Goal: Task Accomplishment & Management: Manage account settings

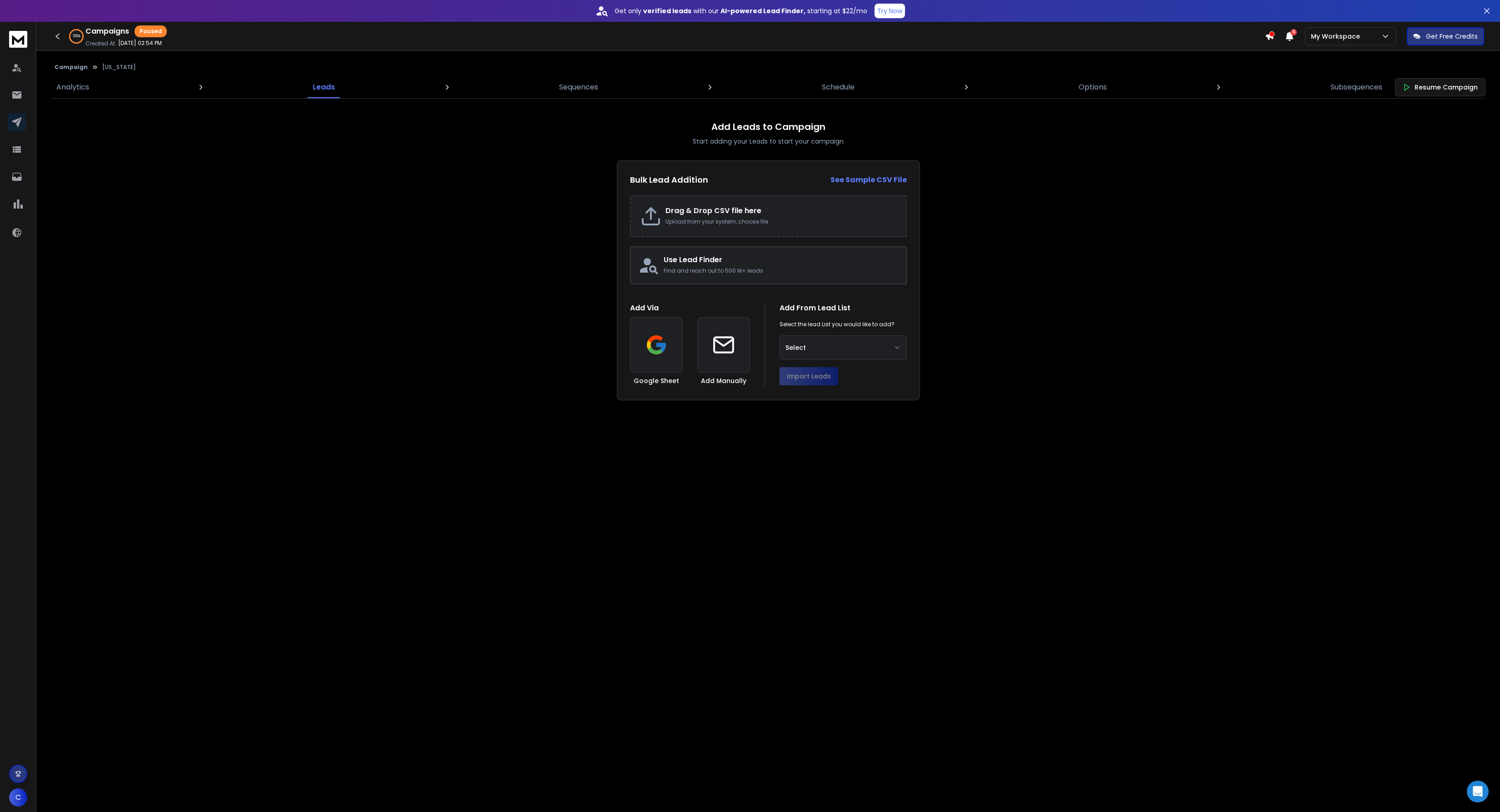
click at [491, 222] on div "Add Leads to Campaign Start adding your Leads to start your campaign Bulk Lead …" at bounding box center [768, 256] width 1428 height 289
click at [319, 87] on p "Leads" at bounding box center [324, 87] width 23 height 11
drag, startPoint x: 224, startPoint y: 186, endPoint x: 172, endPoint y: 107, distance: 94.6
click at [225, 187] on div "Add Leads to Campaign Start adding your Leads to start your campaign Bulk Lead …" at bounding box center [768, 256] width 1428 height 289
click at [66, 36] on div "100 % Campaigns Paused Created At: [DATE] 02:54 PM" at bounding box center [109, 36] width 115 height 22
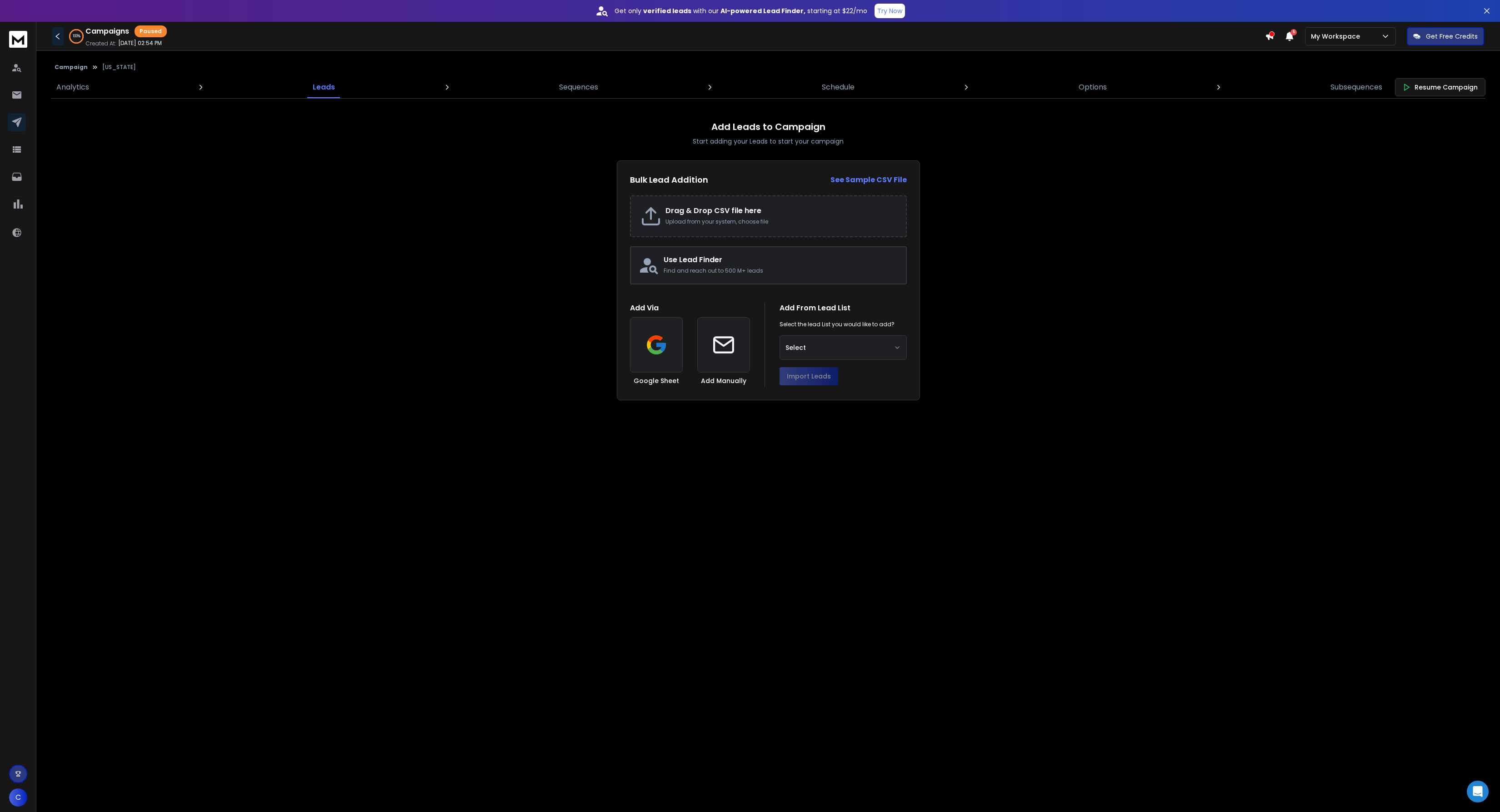
click at [61, 37] on icon at bounding box center [58, 36] width 8 height 8
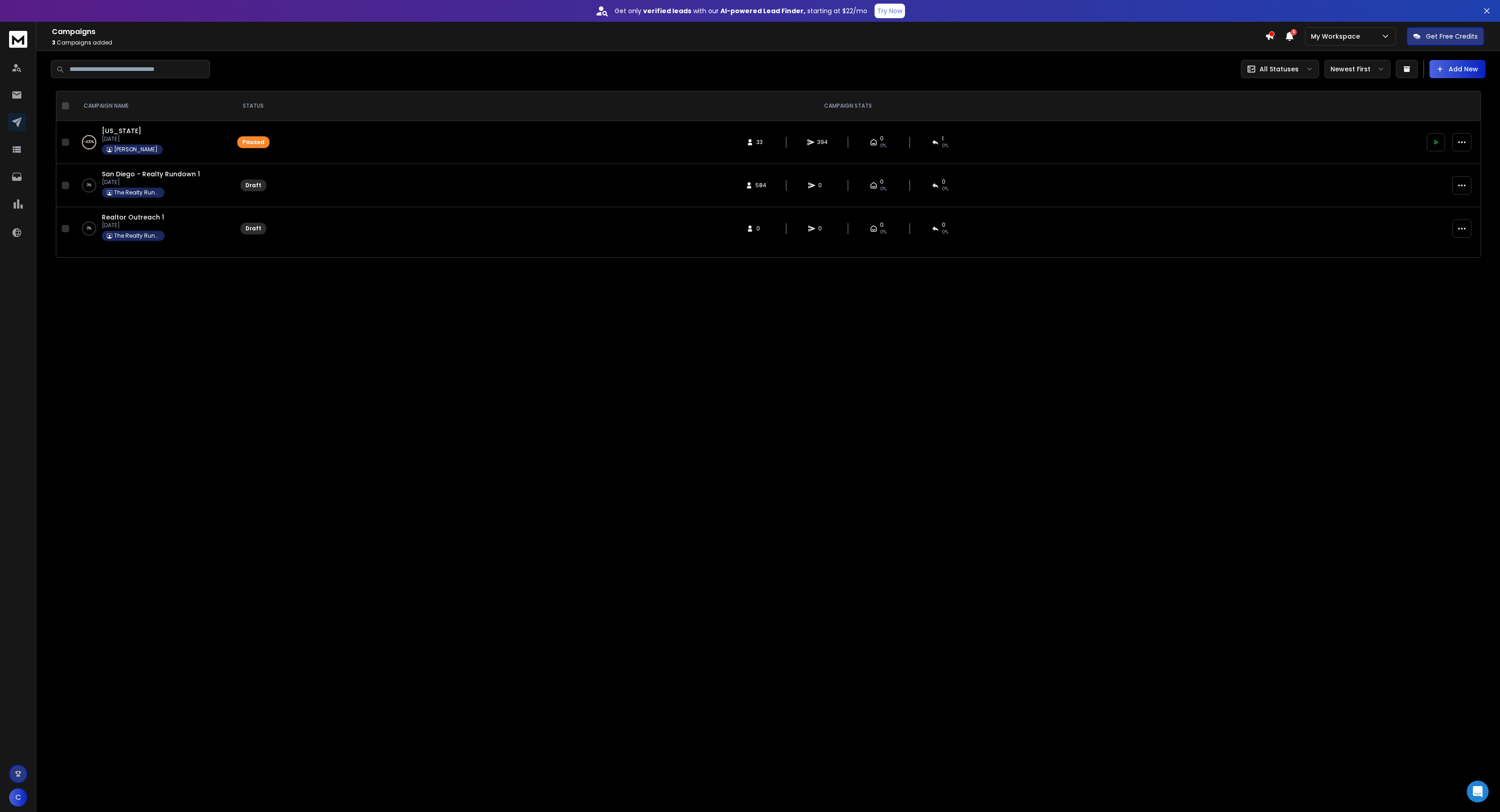
click at [115, 134] on span "[US_STATE]" at bounding box center [122, 131] width 40 height 9
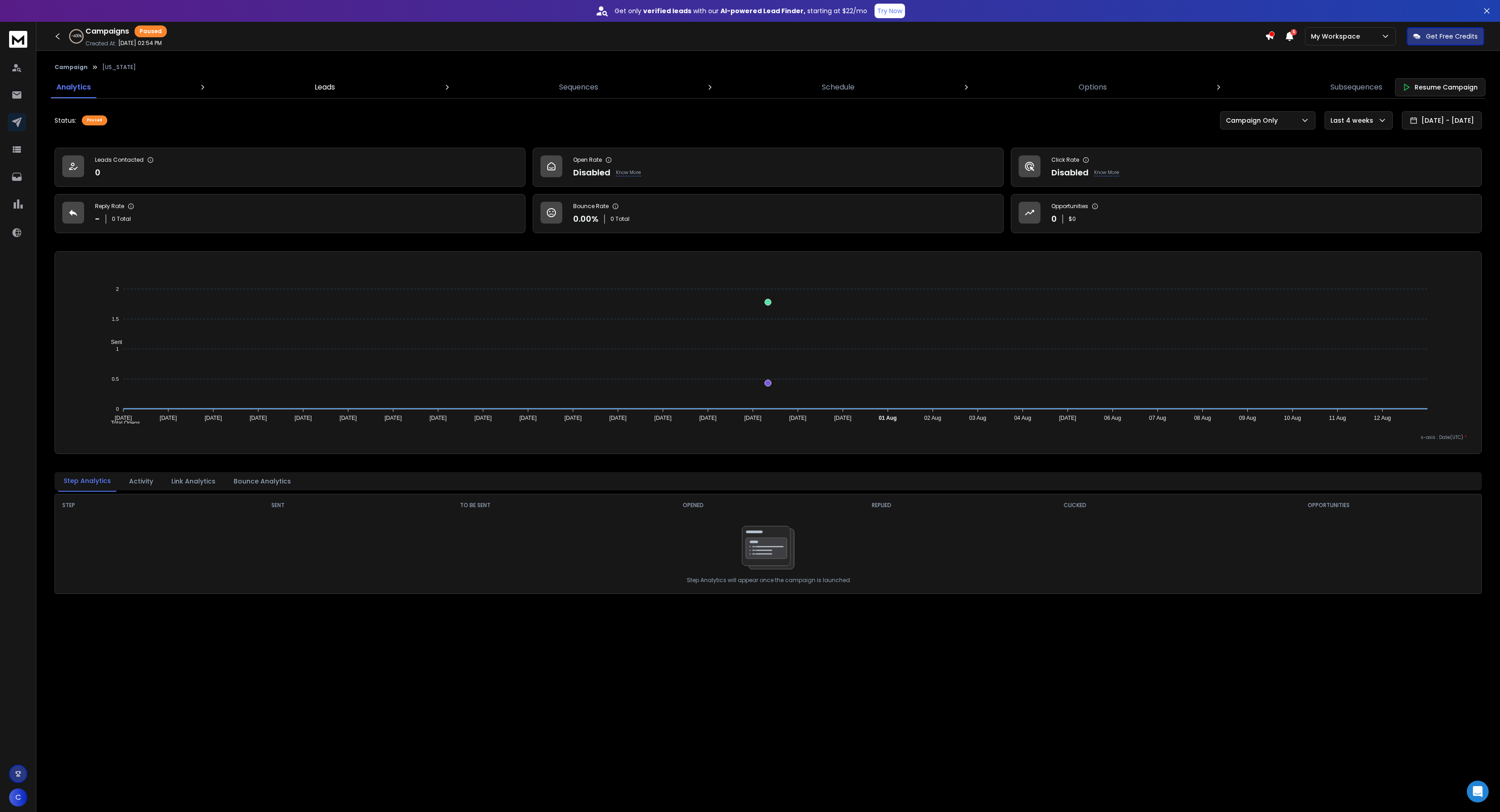
click at [338, 89] on link "Leads" at bounding box center [324, 87] width 31 height 22
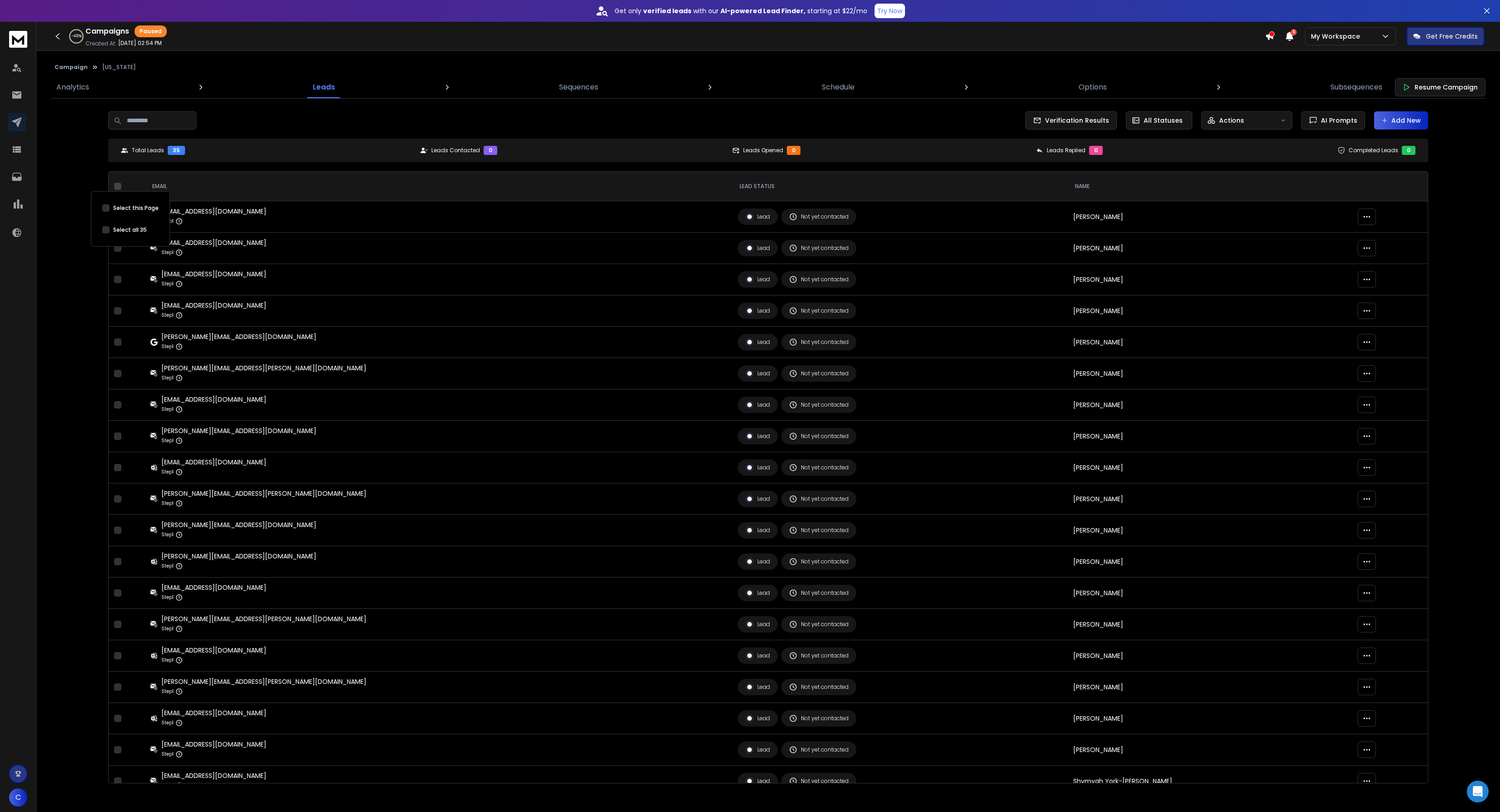
click at [115, 184] on button "Select this Page" at bounding box center [117, 186] width 7 height 7
click at [103, 229] on button "Select this Page" at bounding box center [105, 229] width 7 height 7
click at [1340, 117] on div "Actions" at bounding box center [1314, 121] width 69 height 9
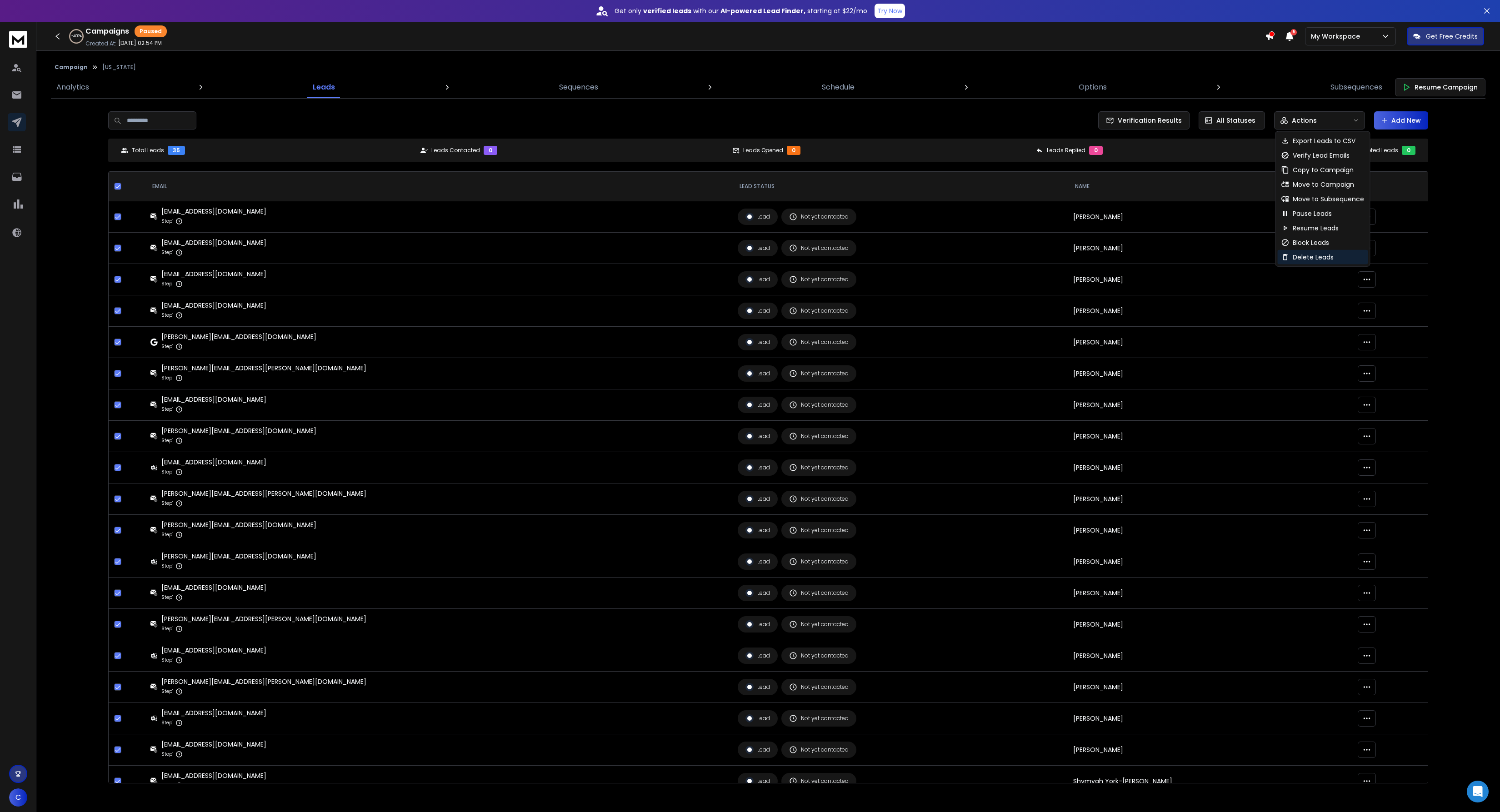
click at [1304, 257] on p "Delete Leads" at bounding box center [1314, 257] width 41 height 9
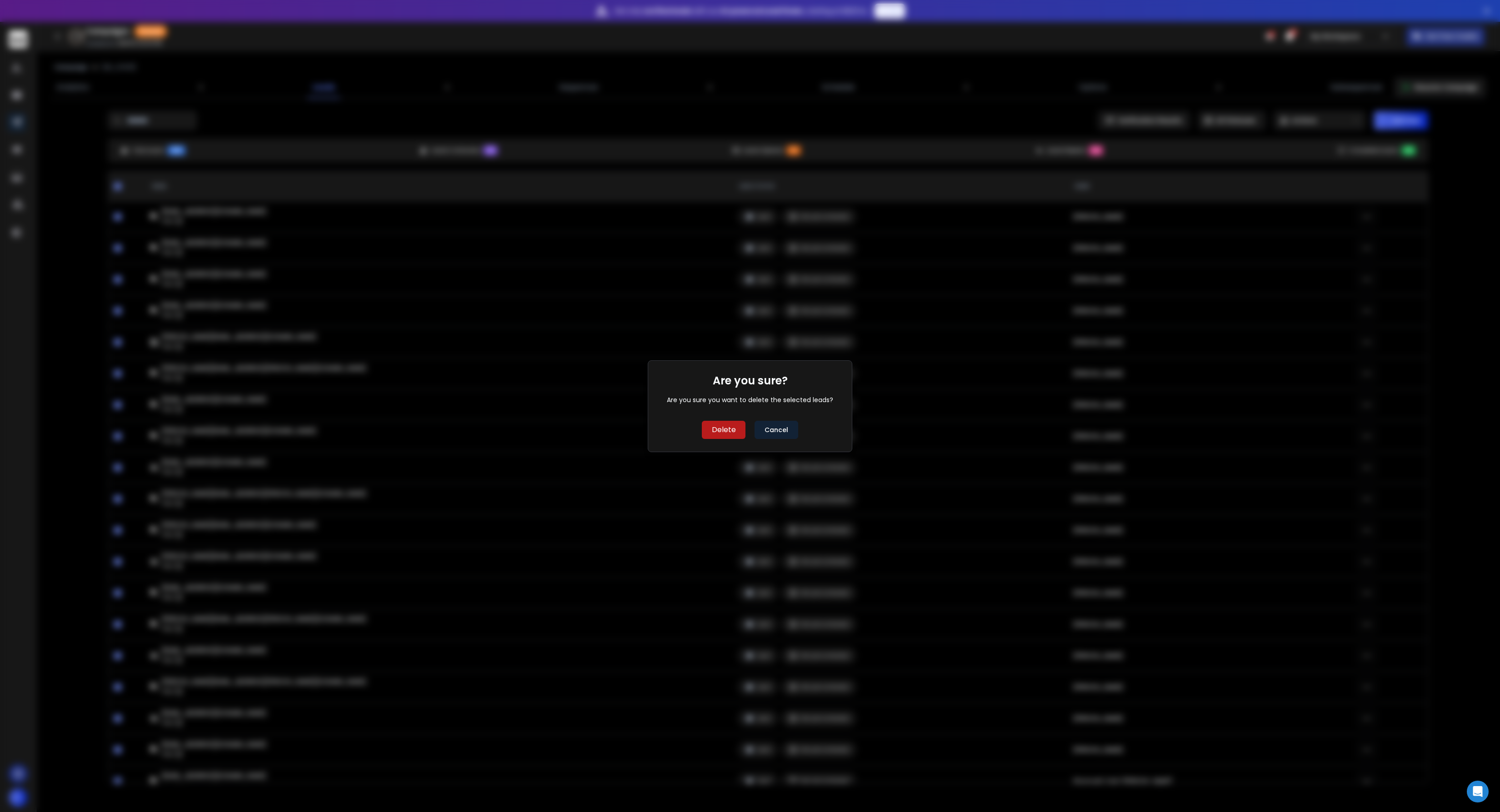
click at [708, 429] on button "Delete" at bounding box center [723, 430] width 44 height 18
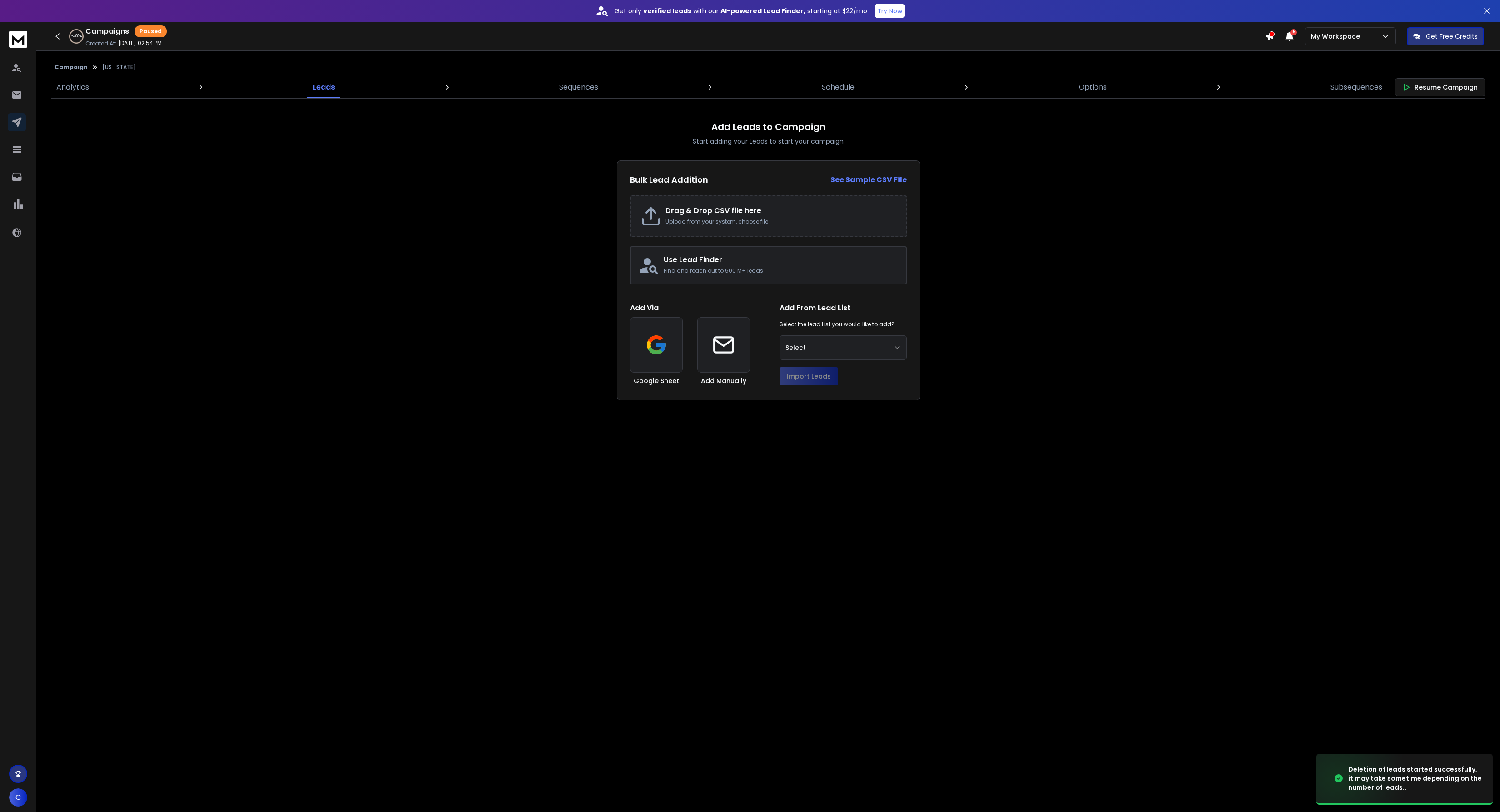
click at [1036, 41] on div "-400 % Campaigns Paused Created At: [DATE] 02:54 PM 5 My Workspace Get Free Cre…" at bounding box center [750, 36] width 1500 height 29
